Goal: Task Accomplishment & Management: Manage account settings

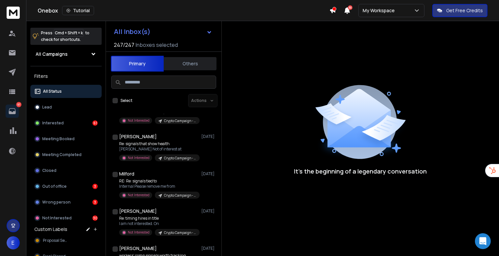
scroll to position [5002, 0]
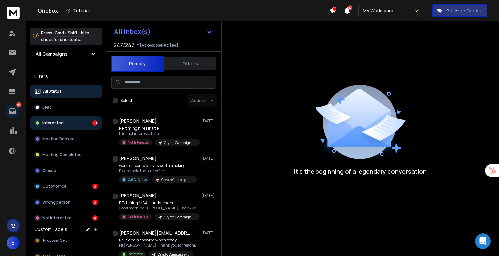
click at [44, 126] on div "Interested" at bounding box center [48, 123] width 29 height 6
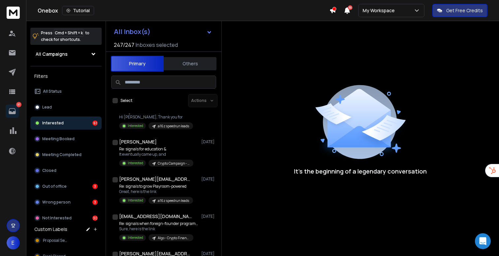
scroll to position [3150, 0]
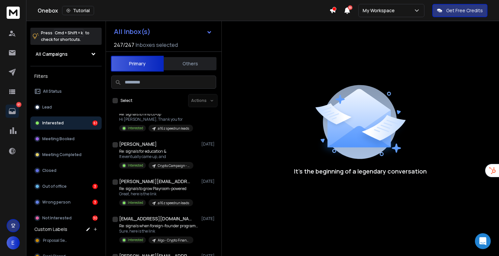
click at [370, 95] on icon at bounding box center [360, 122] width 74 height 74
click at [454, 71] on div "It’s the beginning of a legendary conversation" at bounding box center [360, 130] width 277 height 218
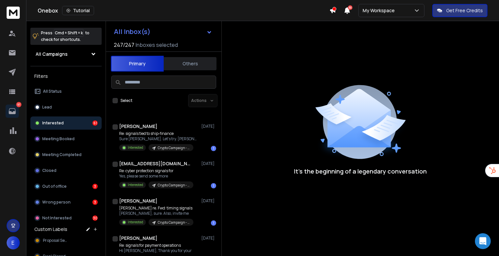
scroll to position [0, 0]
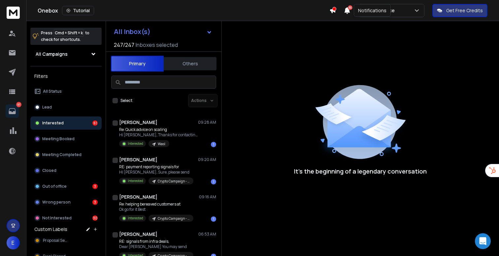
click at [369, 7] on div "Notifications" at bounding box center [372, 10] width 37 height 13
click at [370, 12] on div "Notifications" at bounding box center [372, 10] width 37 height 13
click at [418, 16] on button "My Workspace" at bounding box center [392, 10] width 66 height 13
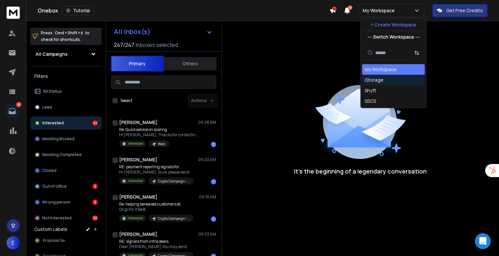
click at [397, 82] on div "iStorage" at bounding box center [393, 80] width 63 height 11
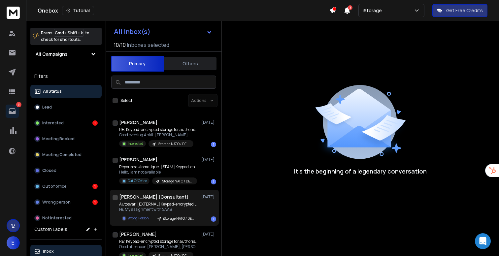
click at [175, 199] on h1 "[PERSON_NAME] (Consultant)" at bounding box center [154, 197] width 70 height 7
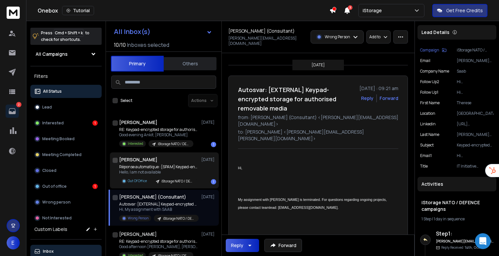
click at [193, 177] on div "Réponse automatique : [SPAM] Keypad-encrypted storage Hello, I am not available…" at bounding box center [158, 174] width 79 height 20
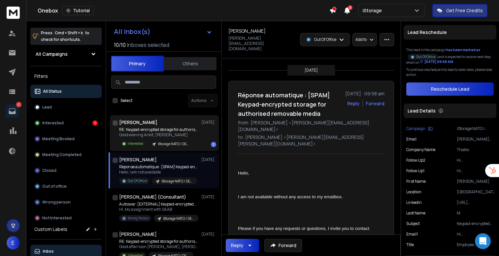
click at [178, 129] on p "RE: Keypad-encrypted storage for authorised" at bounding box center [158, 129] width 79 height 5
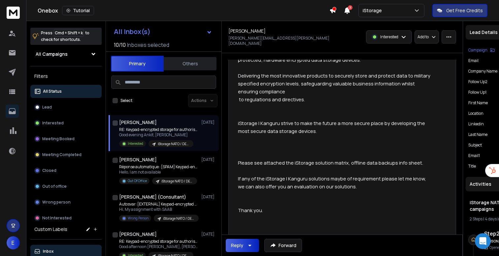
scroll to position [217, 0]
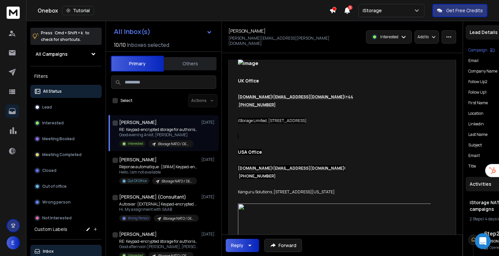
scroll to position [509, 0]
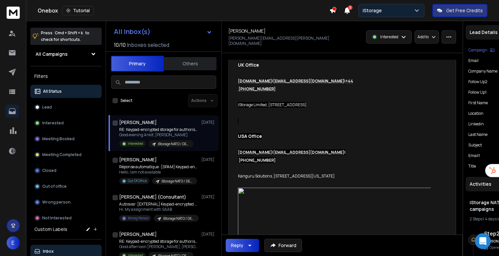
click at [367, 12] on p "iStorage" at bounding box center [374, 10] width 22 height 7
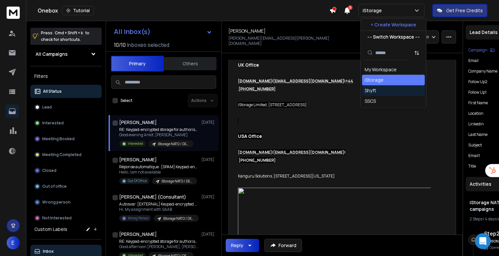
click at [379, 90] on div "Shyft" at bounding box center [393, 91] width 63 height 11
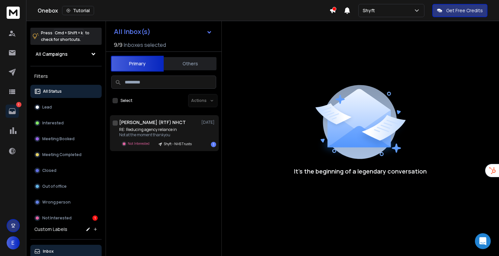
click at [169, 131] on p "RE: Reducing agency reliance in" at bounding box center [157, 129] width 77 height 5
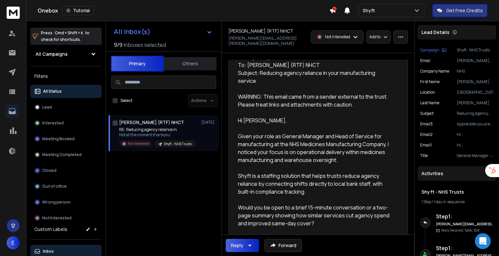
scroll to position [142, 0]
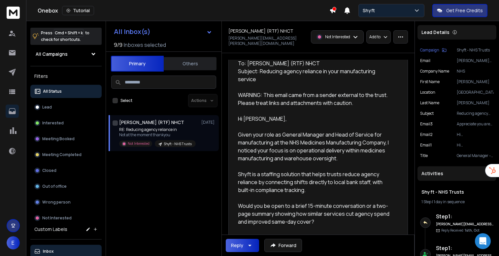
click at [385, 8] on div "Shyft" at bounding box center [391, 10] width 57 height 7
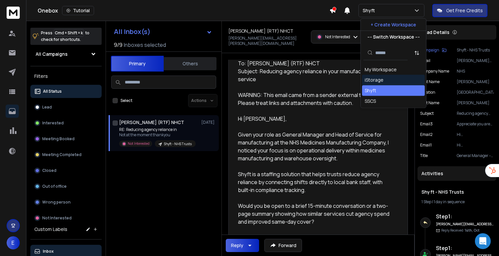
click at [382, 77] on div "iStorage" at bounding box center [374, 80] width 19 height 7
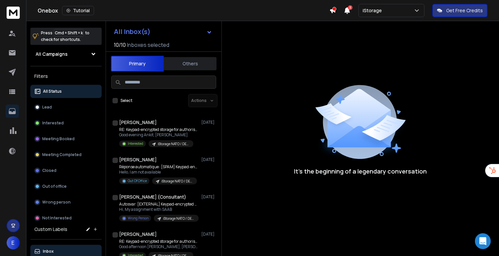
click at [299, 92] on div "It’s the beginning of a legendary conversation" at bounding box center [360, 130] width 277 height 218
